Goal: Communication & Community: Answer question/provide support

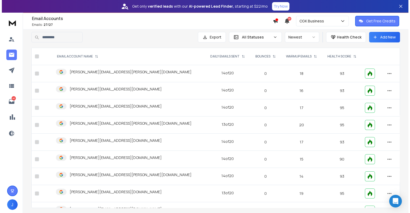
scroll to position [36, 0]
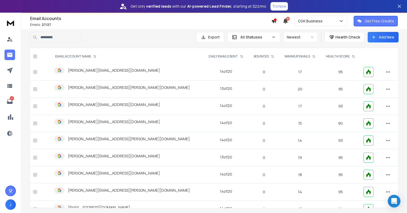
click at [220, 25] on p "Emails : 27 / 27" at bounding box center [150, 25] width 241 height 4
click at [159, 29] on div "Email Accounts Emails : 27 / 27 50 CGK Business Get Free Credits" at bounding box center [203, 21] width 407 height 17
click at [152, 36] on div at bounding box center [111, 37] width 163 height 11
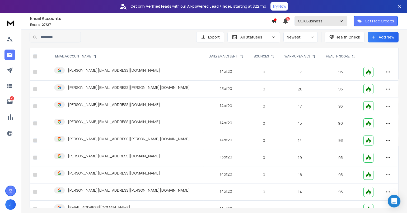
click at [323, 17] on button "CGK Business" at bounding box center [320, 21] width 53 height 11
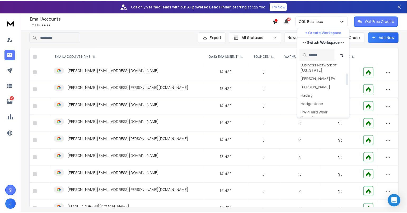
scroll to position [64, 0]
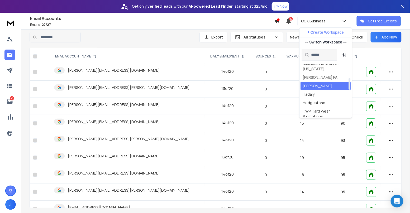
click at [330, 82] on div "[PERSON_NAME]" at bounding box center [326, 86] width 50 height 8
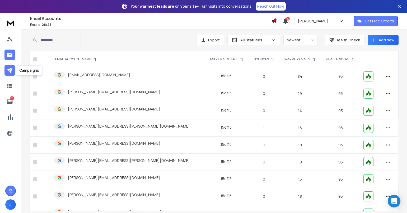
click at [8, 71] on icon at bounding box center [10, 70] width 6 height 6
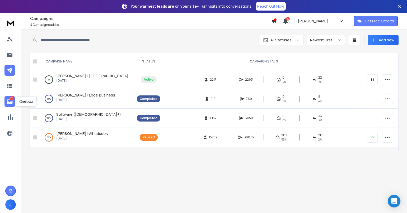
click at [12, 101] on icon at bounding box center [10, 101] width 6 height 5
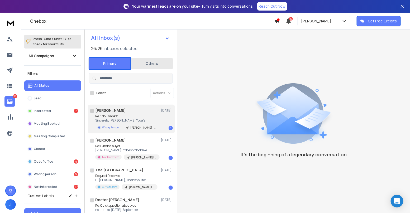
click at [133, 119] on p "Sincerely, [PERSON_NAME] Yoga’s" at bounding box center [126, 120] width 63 height 4
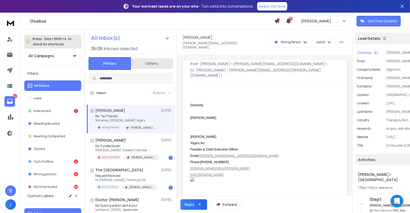
scroll to position [58, 0]
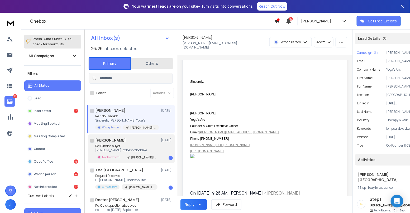
click at [141, 144] on p "Re: Funded buyer" at bounding box center [126, 146] width 63 height 4
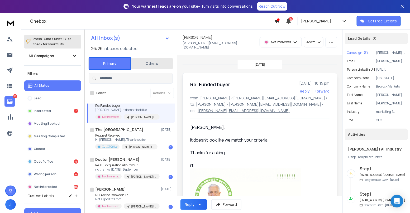
scroll to position [43, 0]
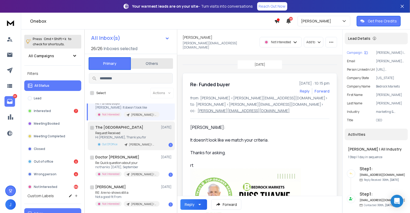
click at [142, 138] on p "Hi [PERSON_NAME], Thank you for" at bounding box center [126, 137] width 62 height 4
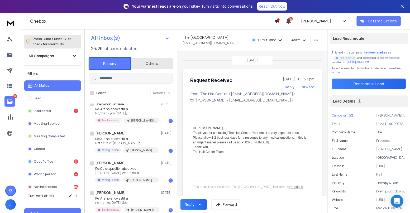
scroll to position [485, 0]
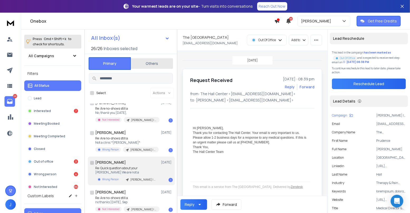
click at [124, 162] on div "[PERSON_NAME] [DATE]" at bounding box center [134, 162] width 78 height 5
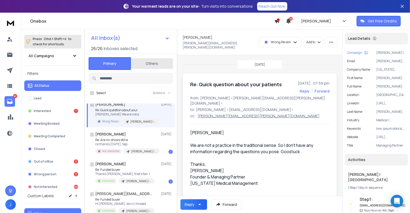
scroll to position [567, 0]
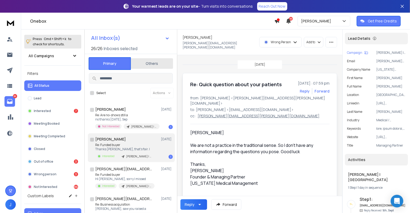
click at [142, 147] on p "Thanks [PERSON_NAME], that's fair. I" at bounding box center [124, 149] width 59 height 4
